Goal: Task Accomplishment & Management: Use online tool/utility

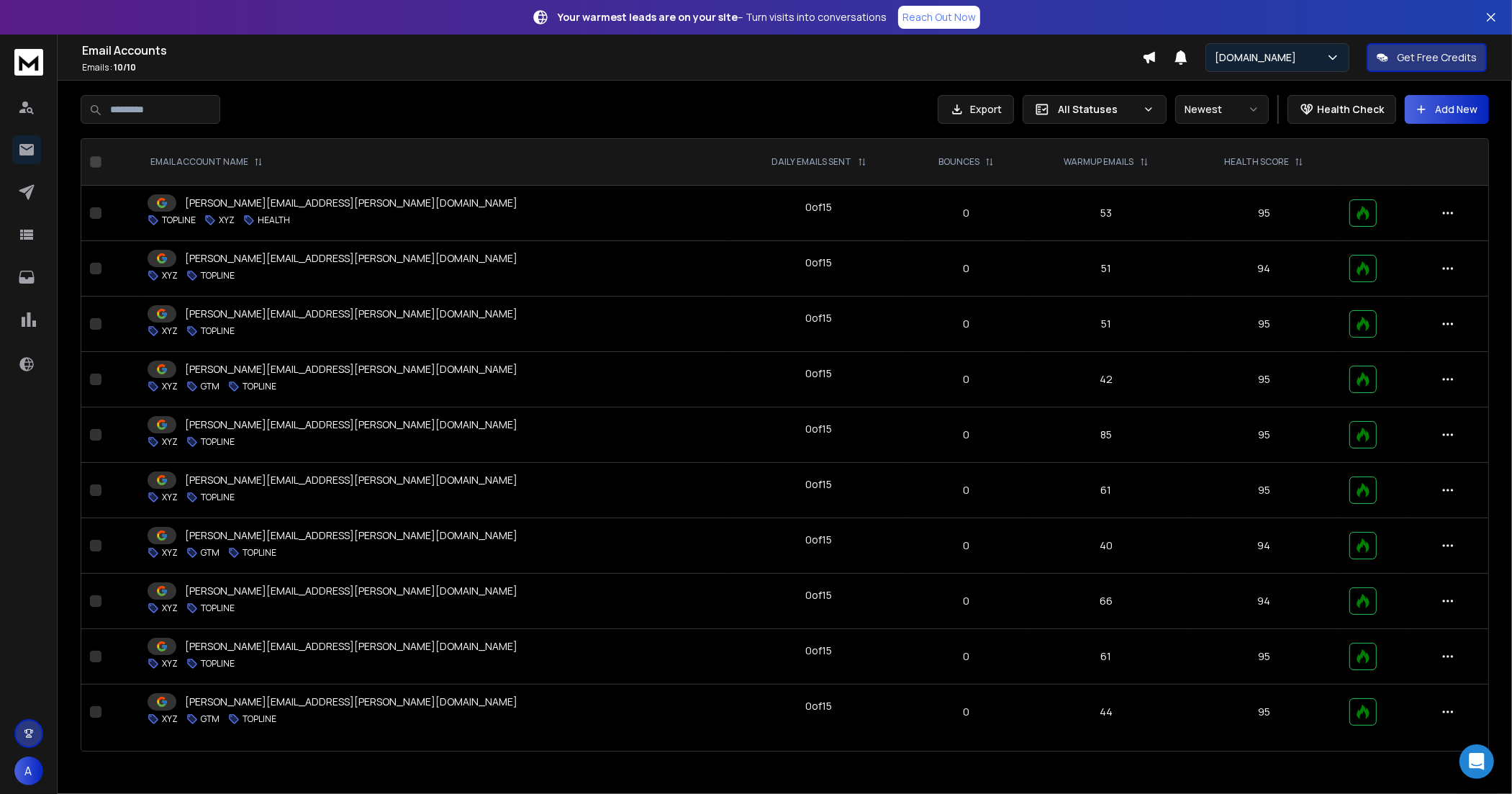
click at [1301, 54] on div "[DOMAIN_NAME]" at bounding box center [1277, 57] width 125 height 14
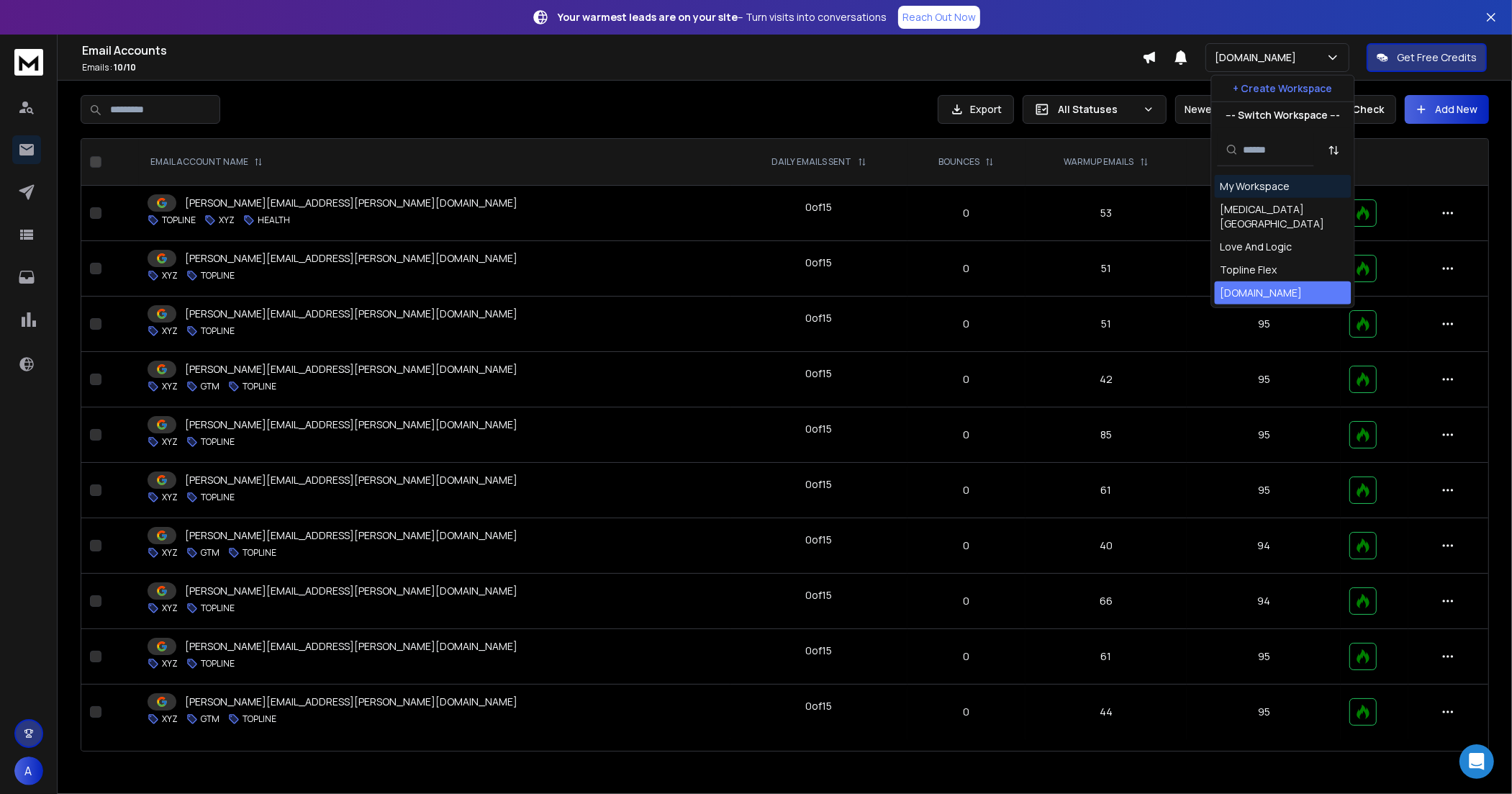
click at [1265, 192] on div "My Workspace" at bounding box center [1255, 186] width 70 height 14
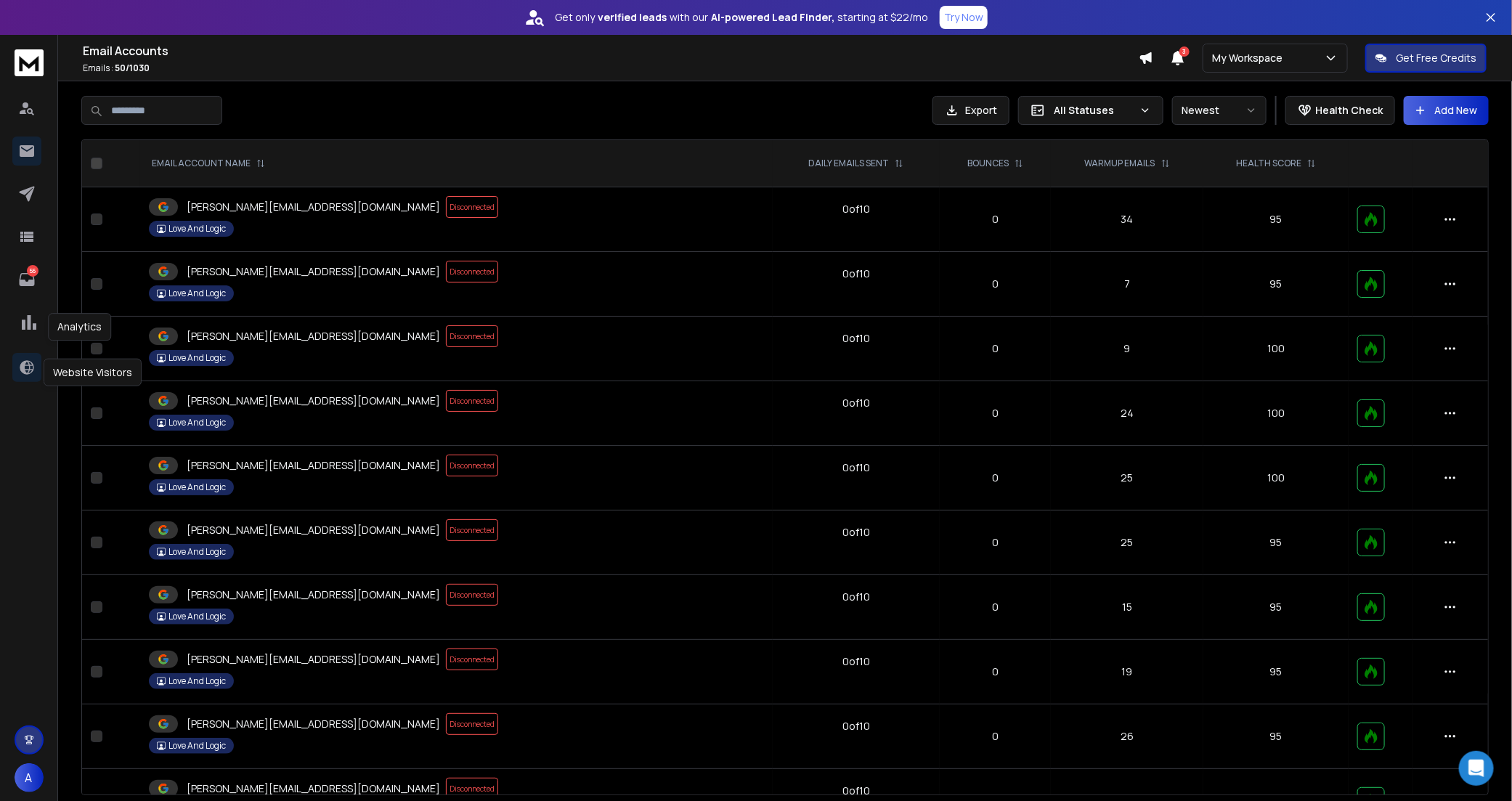
click at [20, 370] on icon at bounding box center [26, 367] width 14 height 14
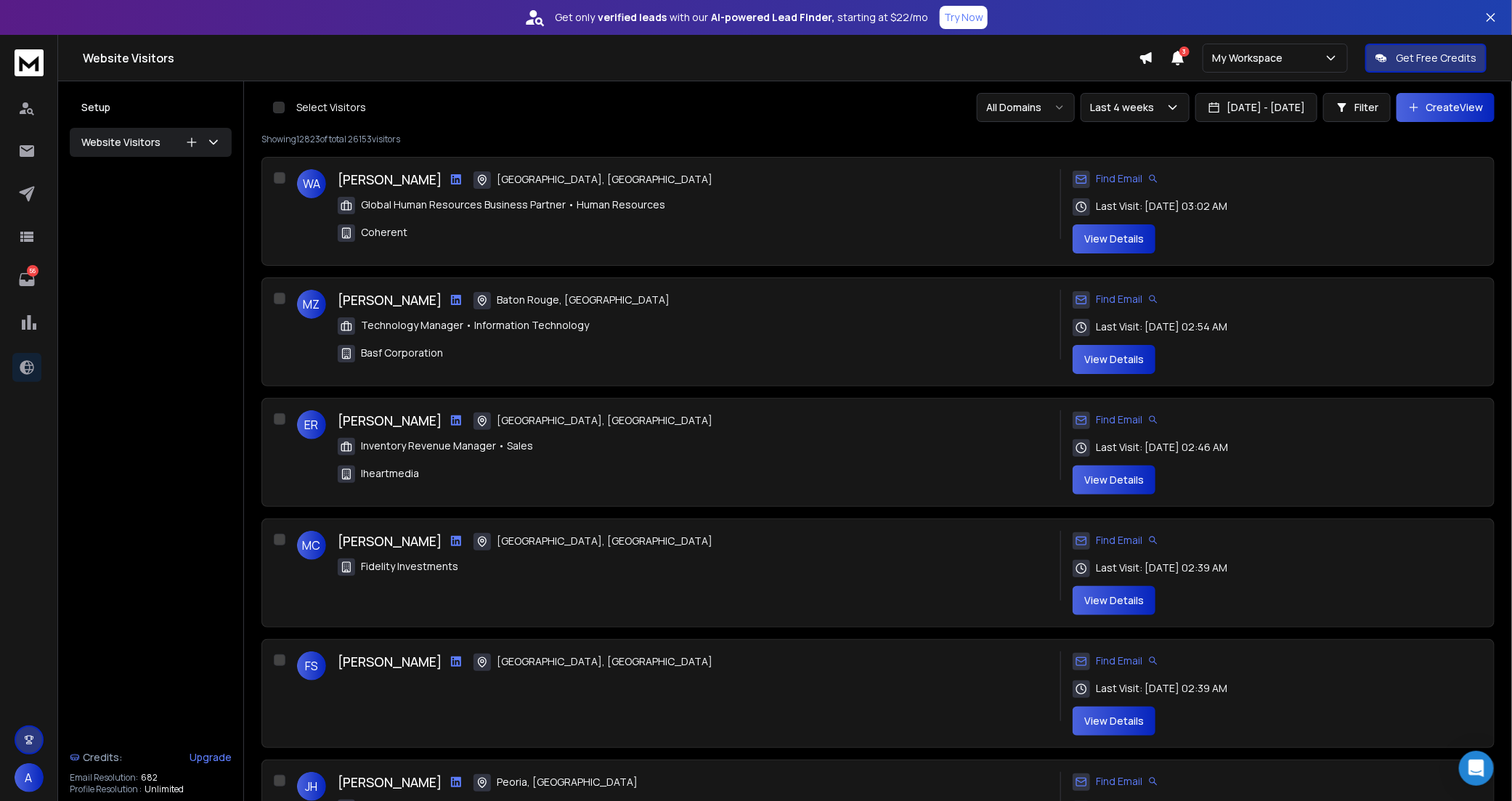
click at [214, 147] on icon at bounding box center [214, 143] width 14 height 14
click at [142, 230] on div "Growth & Demand Gen - Inferred Leads" at bounding box center [141, 231] width 109 height 14
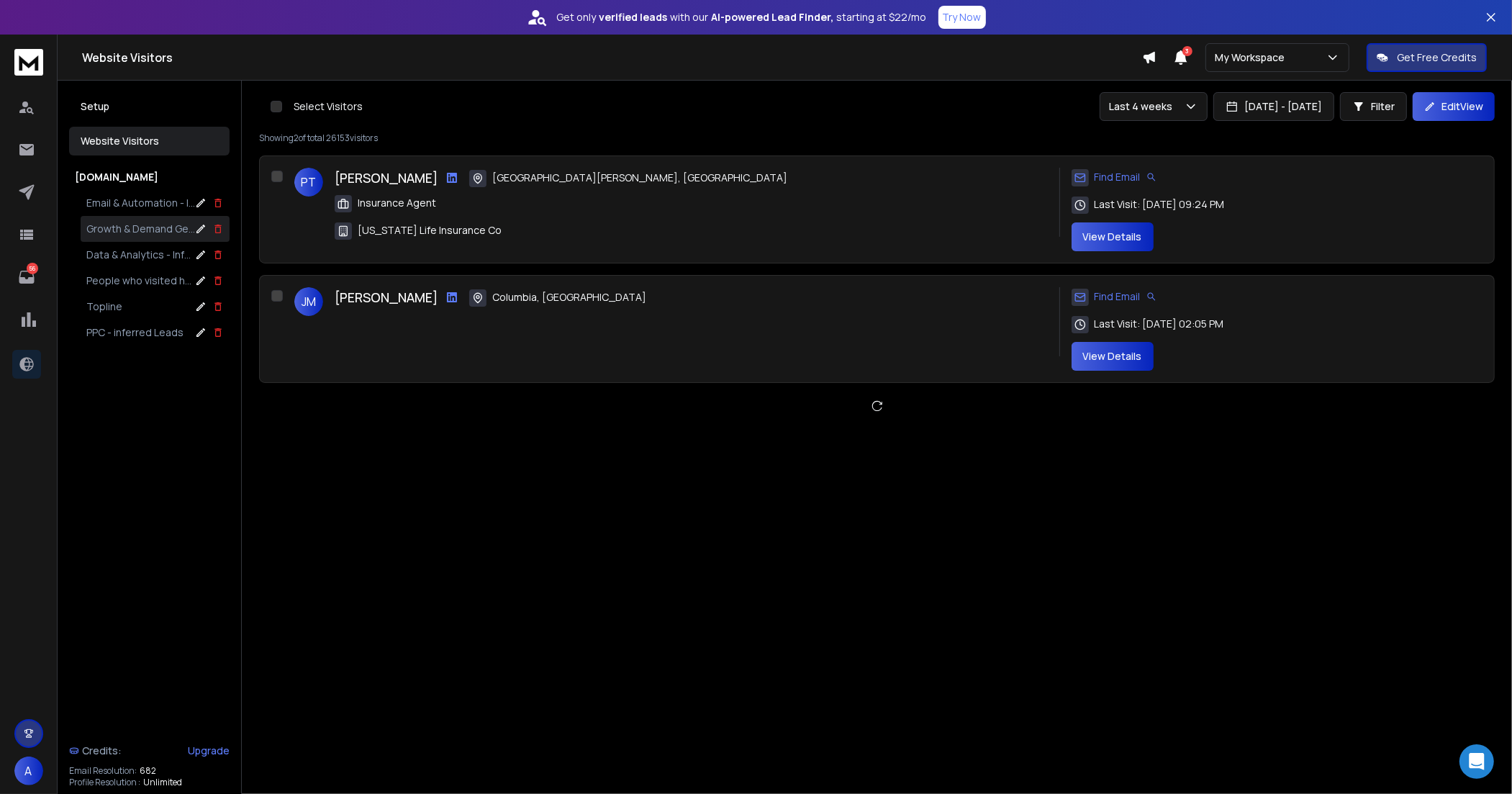
click at [703, 120] on div "Select Visitors" at bounding box center [567, 106] width 616 height 29
click at [1126, 225] on button "View Details" at bounding box center [1113, 237] width 82 height 29
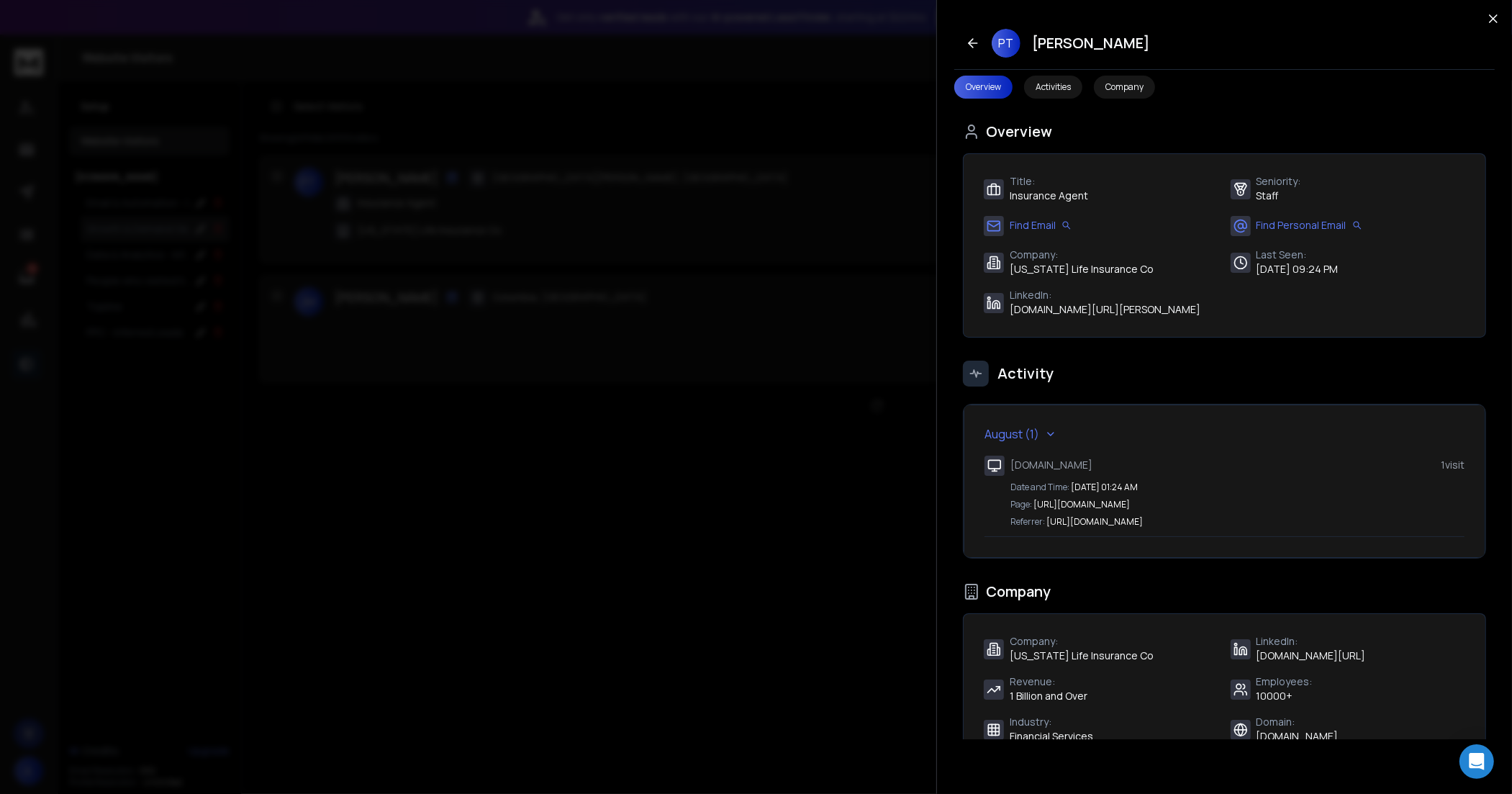
click at [1489, 18] on icon "button" at bounding box center [1493, 18] width 14 height 14
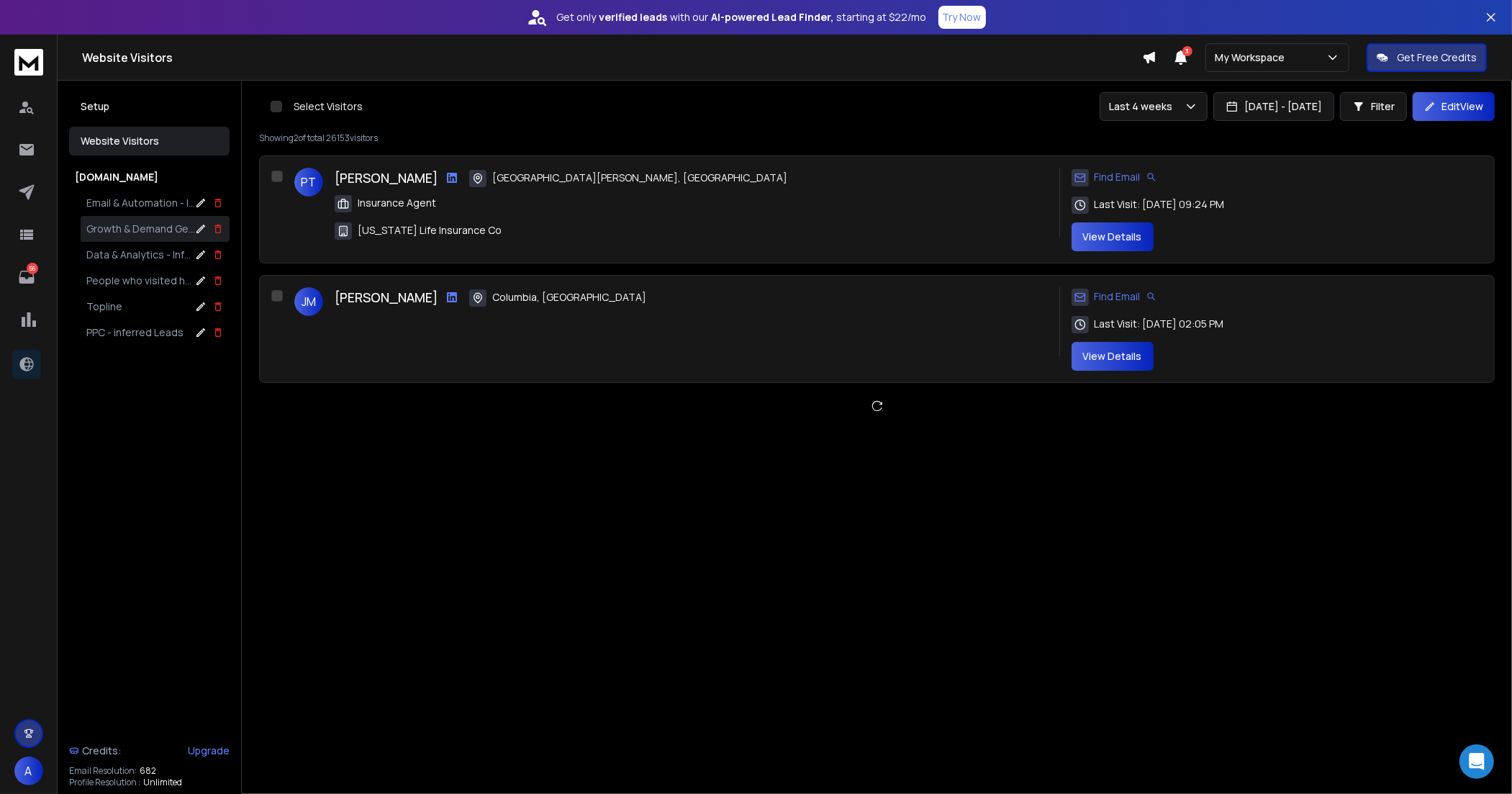
click at [1424, 115] on button "Edit View" at bounding box center [1454, 106] width 82 height 29
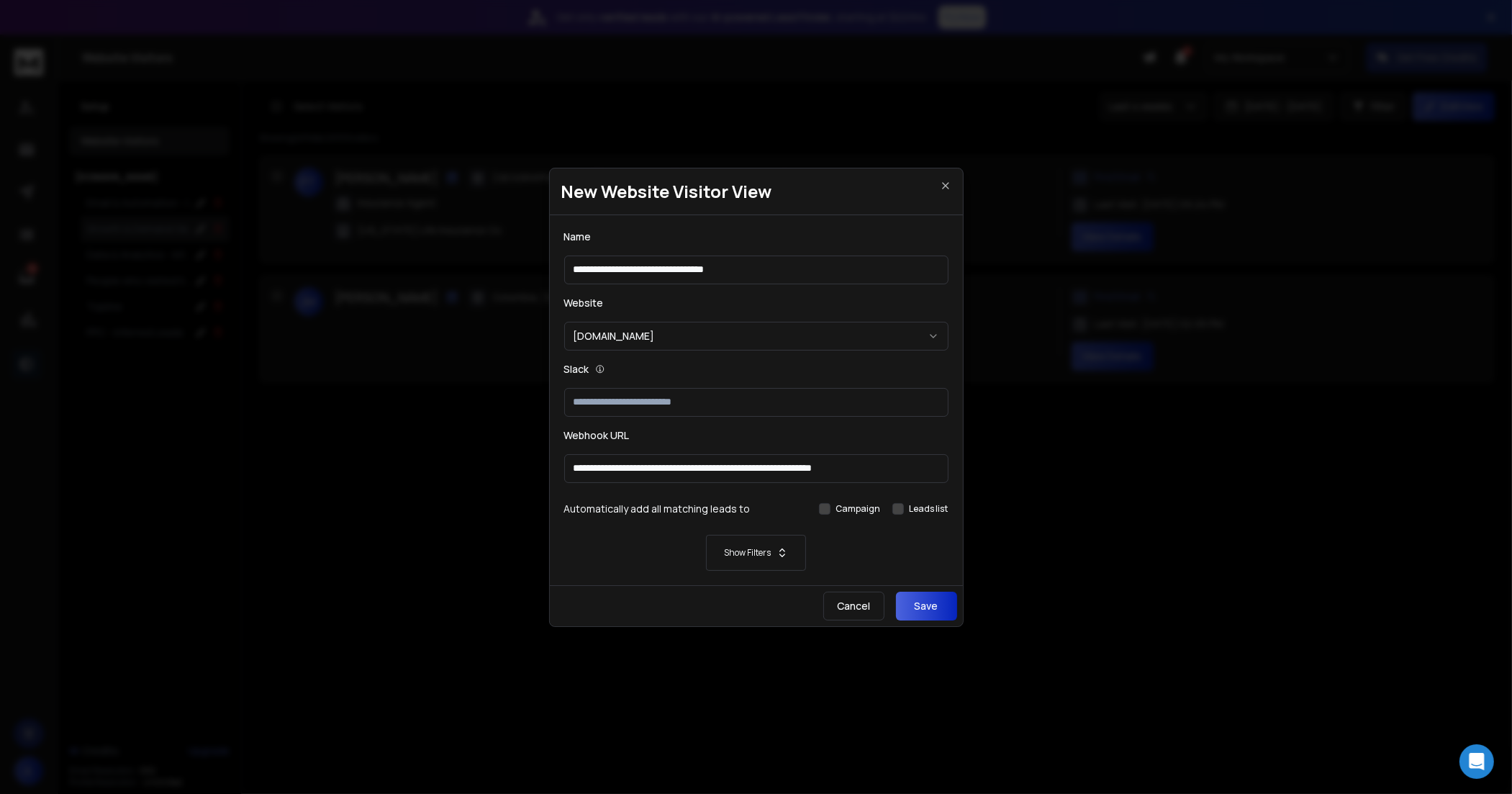
click at [697, 469] on input "**********" at bounding box center [756, 468] width 384 height 29
